Goal: Task Accomplishment & Management: Use online tool/utility

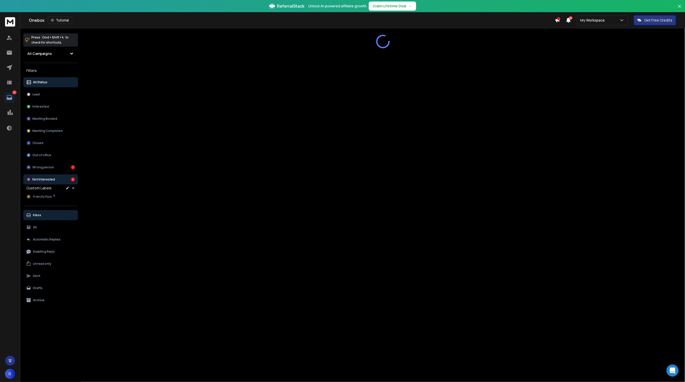
click at [32, 184] on button "Not Interested 2" at bounding box center [50, 179] width 55 height 10
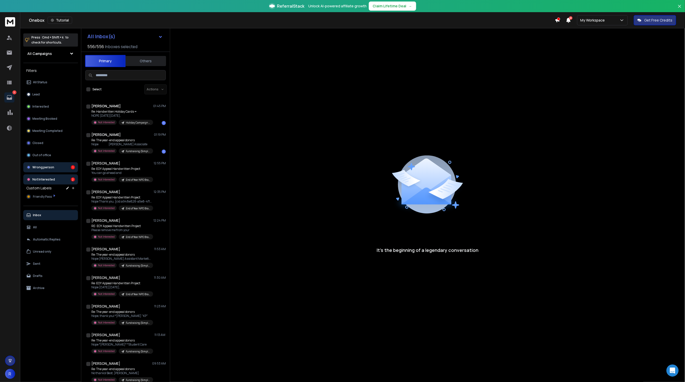
click at [58, 166] on button "Wrong person 1" at bounding box center [50, 167] width 55 height 10
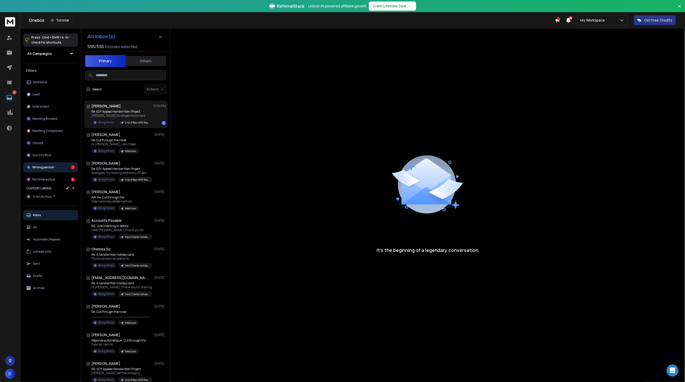
click at [111, 116] on p "[PERSON_NAME] no longer works here" at bounding box center [121, 116] width 61 height 4
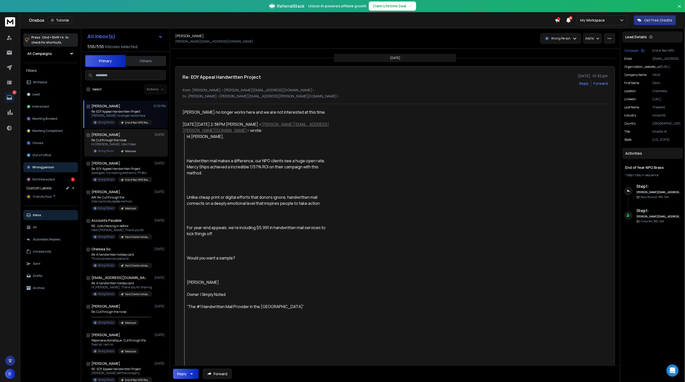
click at [113, 141] on p "Re: Cut through the noise" at bounding box center [115, 140] width 48 height 4
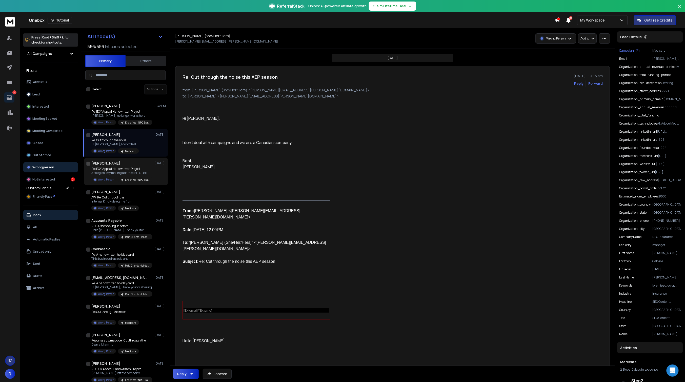
click at [111, 169] on p "Re: EOY Appeal Handwritten Project" at bounding box center [121, 169] width 61 height 4
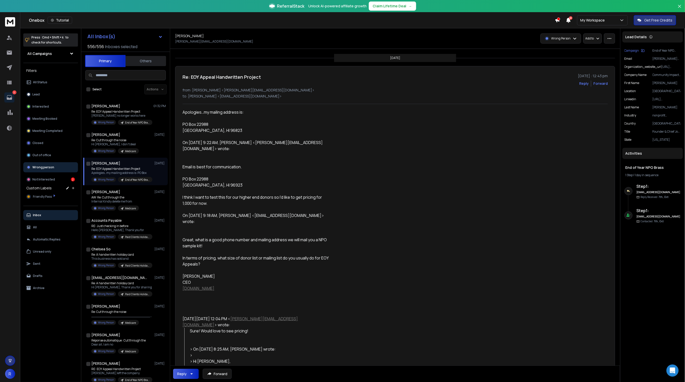
click at [550, 44] on div "Jennifer Oyer Jennifer Oyer jennifer@communityimpactadvisors.com Wrong Person A…" at bounding box center [395, 38] width 450 height 20
click at [551, 41] on div "Wrong Person" at bounding box center [560, 39] width 40 height 10
click at [553, 56] on p "Interested" at bounding box center [554, 57] width 18 height 5
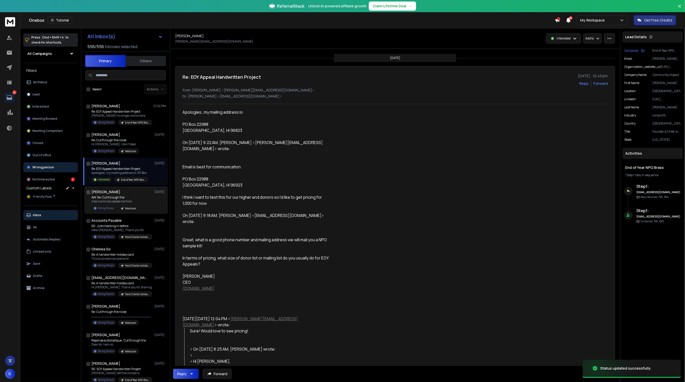
click at [128, 198] on p "AW: Re: Cut through the" at bounding box center [115, 197] width 48 height 4
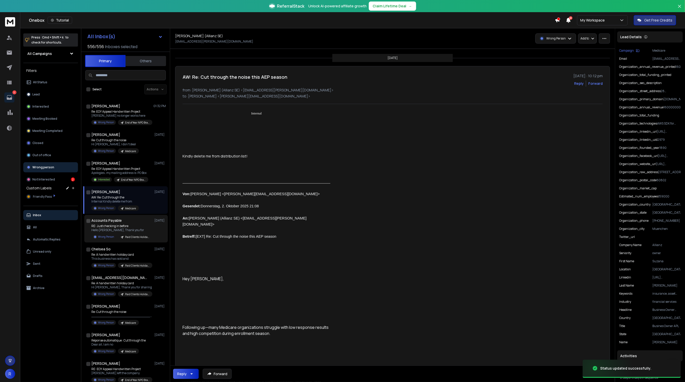
click at [128, 221] on div "Accounts Payable 03 Oct" at bounding box center [128, 220] width 74 height 5
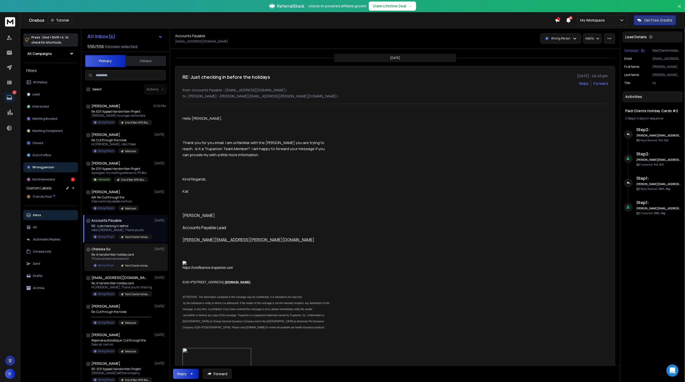
click at [127, 251] on div "Chelsea So 02 Oct" at bounding box center [128, 248] width 74 height 5
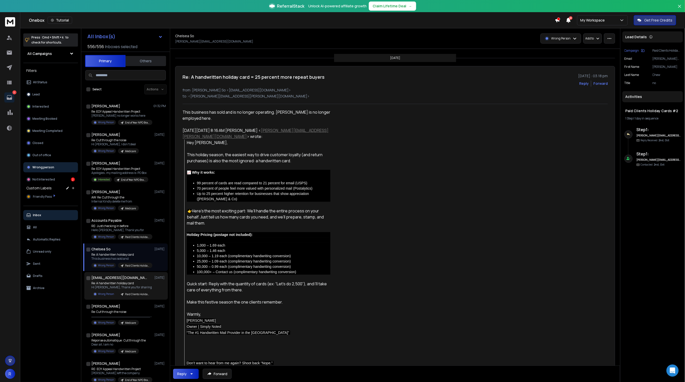
click at [131, 284] on div "simplynoted@overdub.net 01 Oct Re: A handwritten holiday card Hi Roy, Thank you…" at bounding box center [128, 286] width 74 height 22
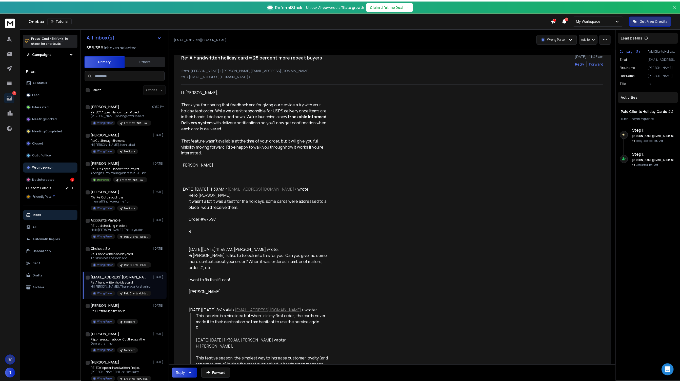
scroll to position [22, 0]
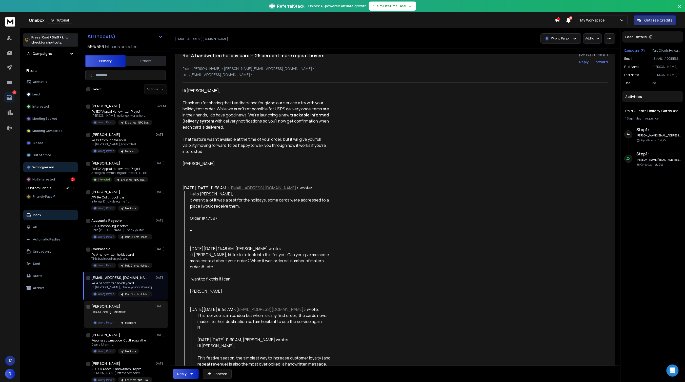
click at [113, 314] on p "Re: Cut through the noise" at bounding box center [121, 312] width 61 height 4
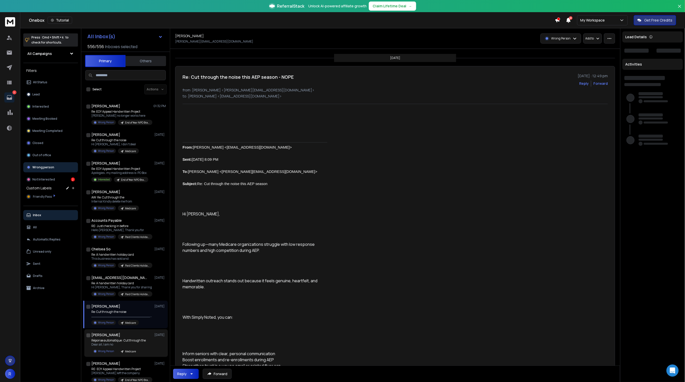
click at [112, 346] on p "Dear all, I am no" at bounding box center [118, 344] width 54 height 4
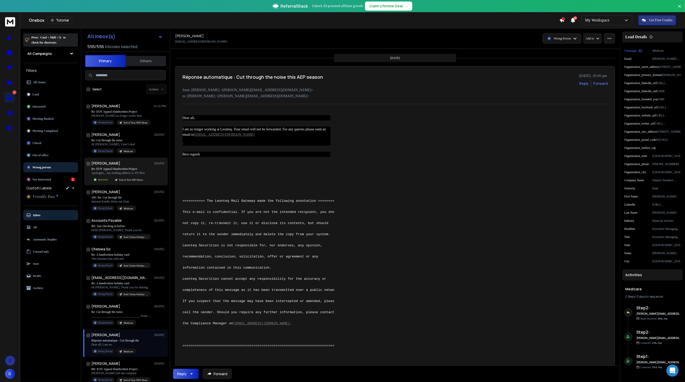
click at [134, 166] on div "Jennifer Oyer 07 Oct" at bounding box center [128, 163] width 74 height 5
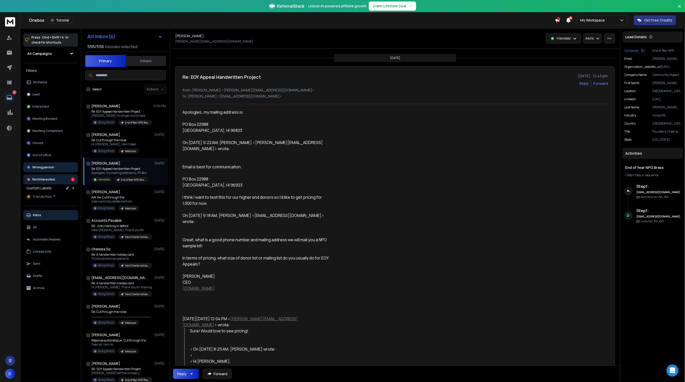
click at [43, 179] on p "Not Interested" at bounding box center [43, 179] width 23 height 4
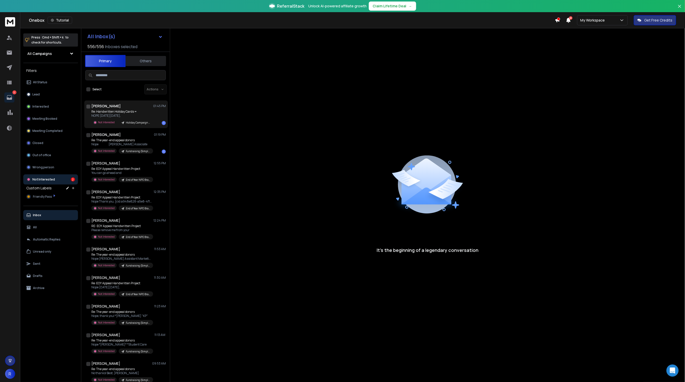
click at [124, 105] on div "Rick 01:45 PM" at bounding box center [128, 105] width 74 height 5
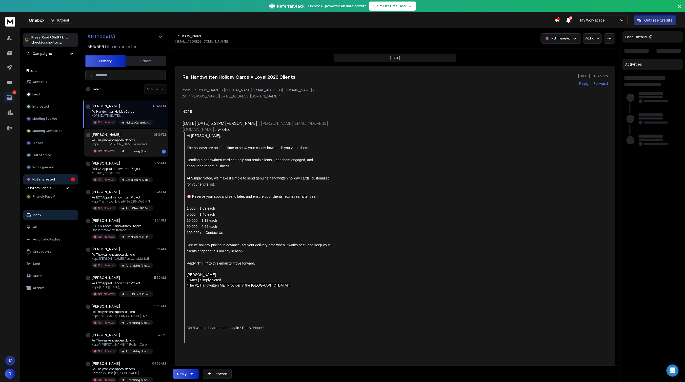
click at [131, 141] on p "Re: The year-end appeal donors" at bounding box center [121, 140] width 61 height 4
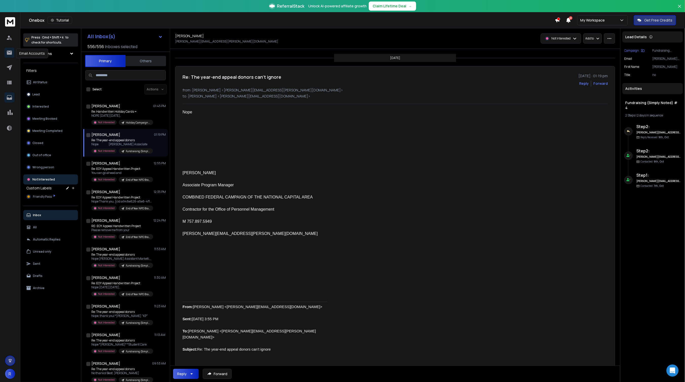
click at [11, 58] on link at bounding box center [9, 53] width 10 height 10
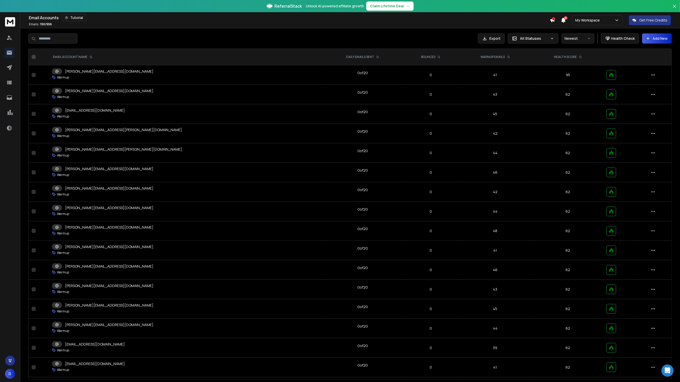
click at [555, 53] on th "HEALTH SCORE" at bounding box center [567, 57] width 71 height 16
click at [579, 57] on icon at bounding box center [580, 56] width 3 height 3
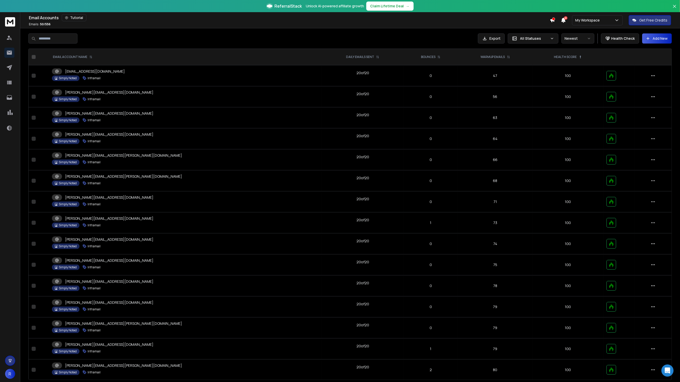
click at [579, 56] on icon at bounding box center [580, 56] width 3 height 3
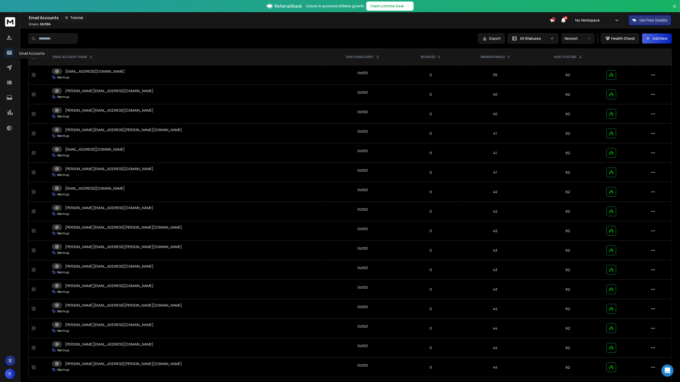
click at [10, 56] on icon at bounding box center [9, 53] width 6 height 6
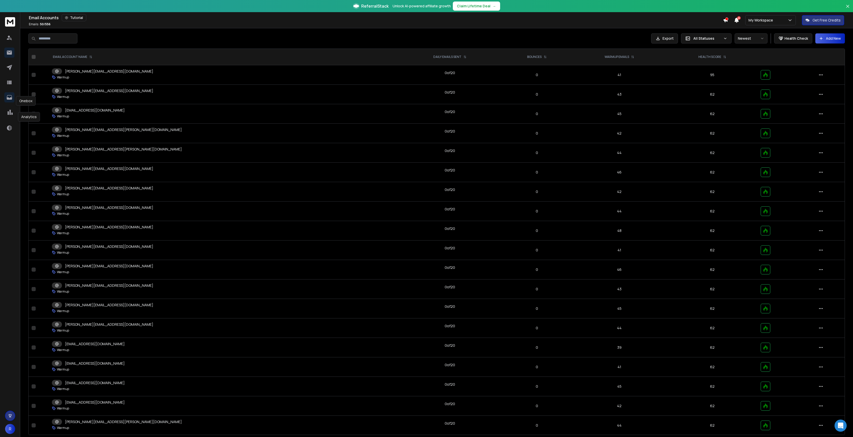
click at [7, 99] on icon at bounding box center [9, 97] width 6 height 6
